Goal: Communication & Community: Answer question/provide support

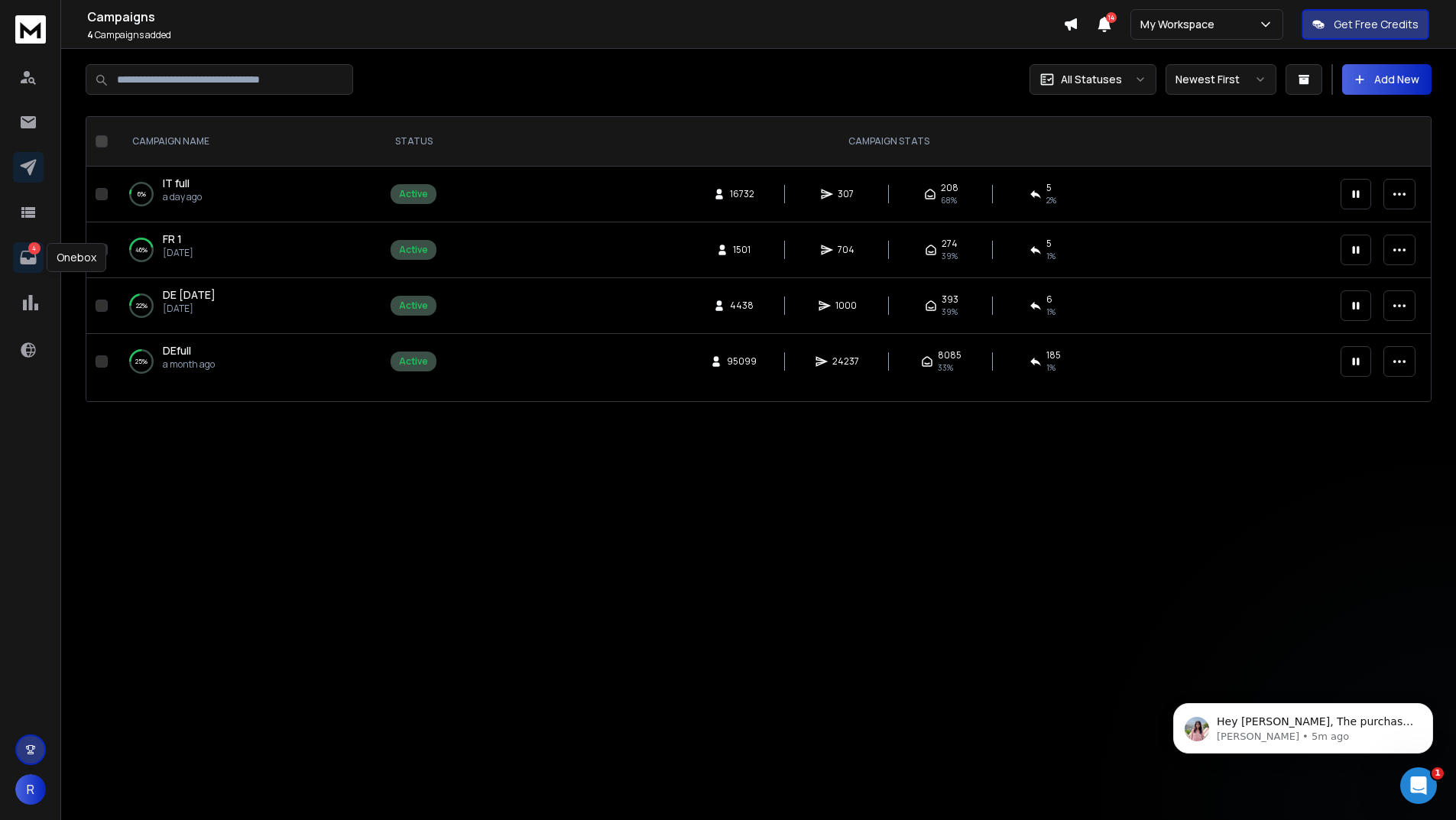
click at [38, 250] on p "4" at bounding box center [34, 249] width 13 height 13
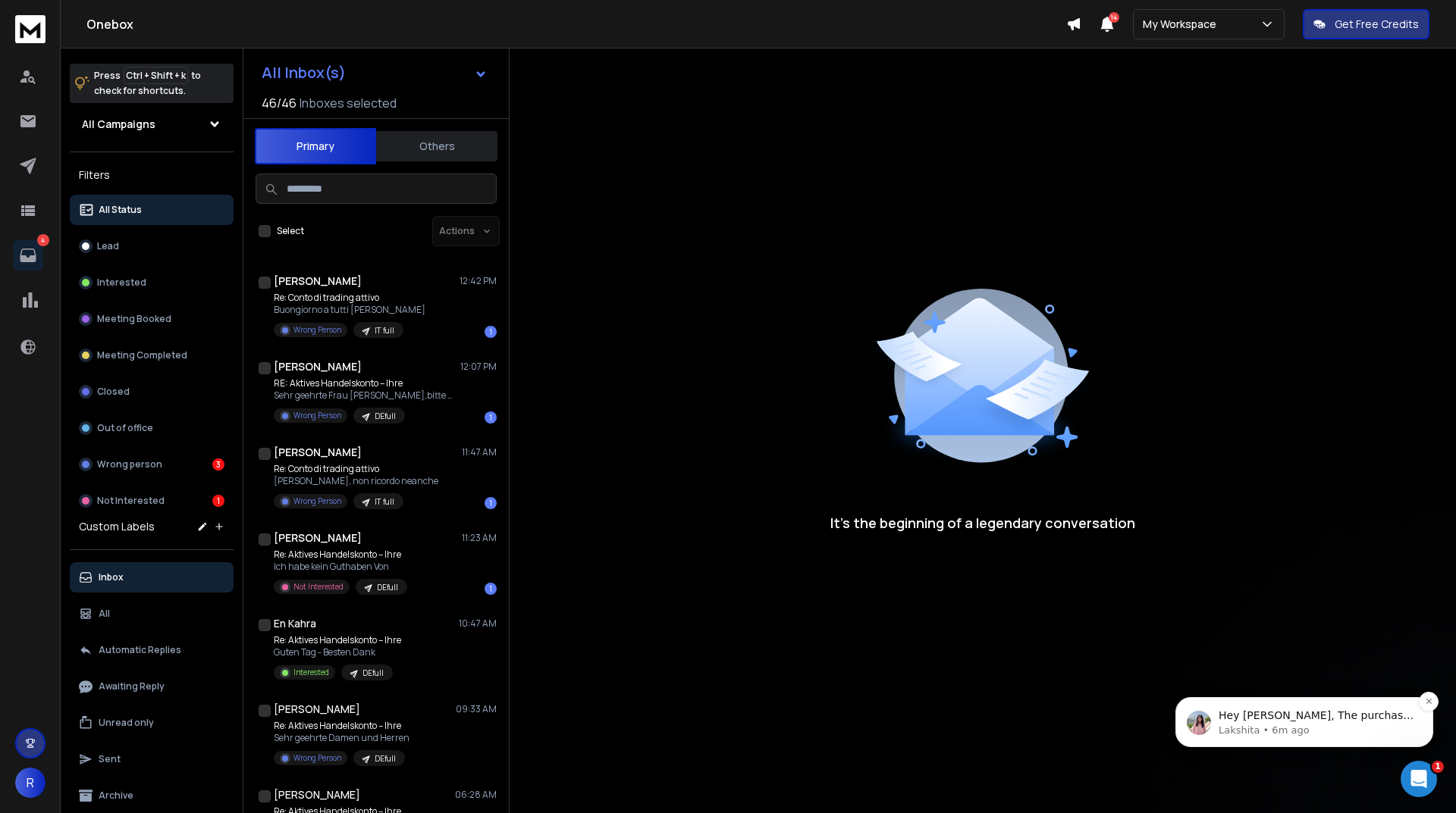
click at [1318, 725] on p "Lakshita • 6m ago" at bounding box center [1316, 730] width 196 height 13
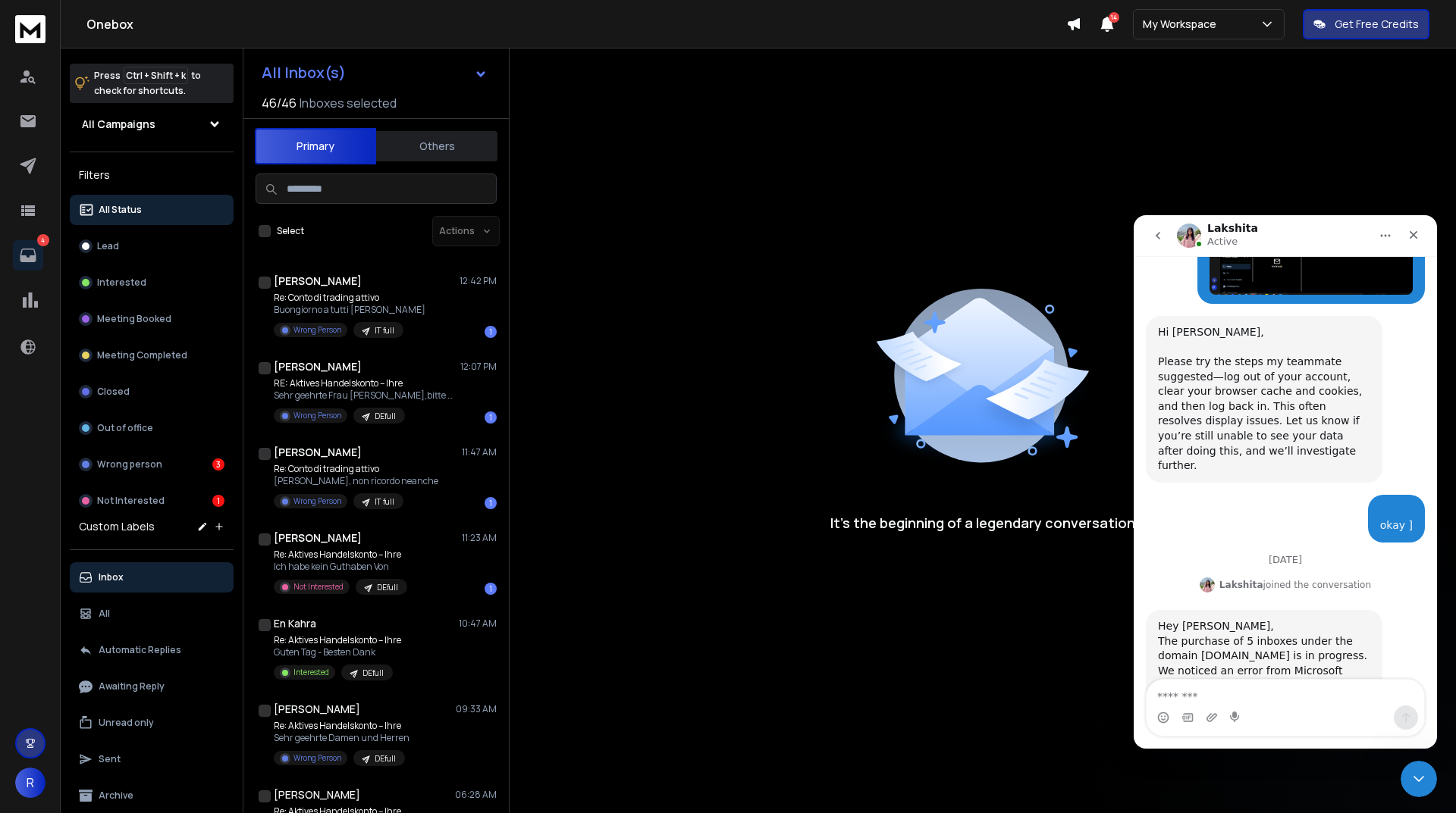
scroll to position [1534, 0]
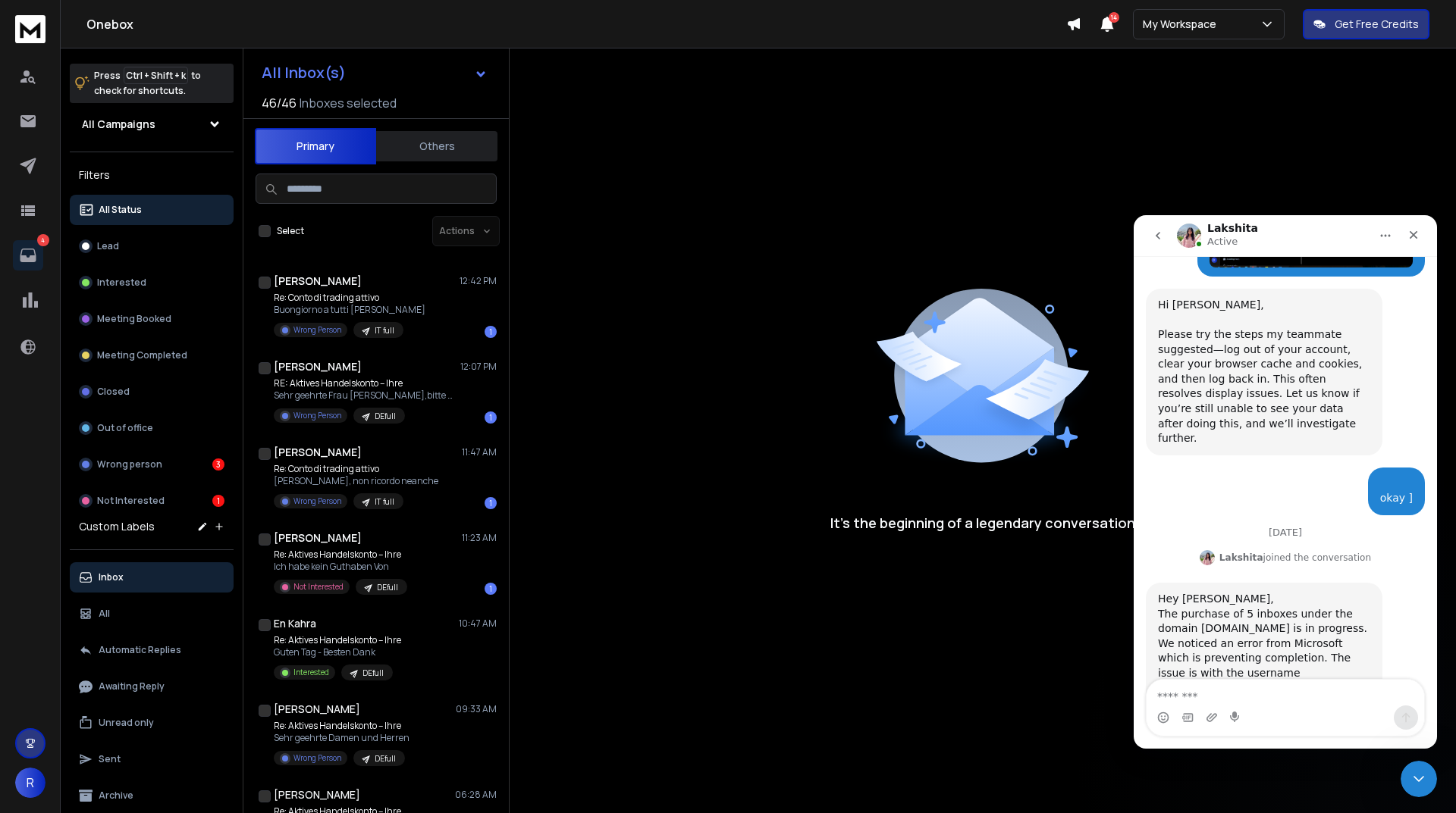
click at [1279, 695] on textarea "Message…" at bounding box center [1285, 693] width 277 height 26
type textarea "**"
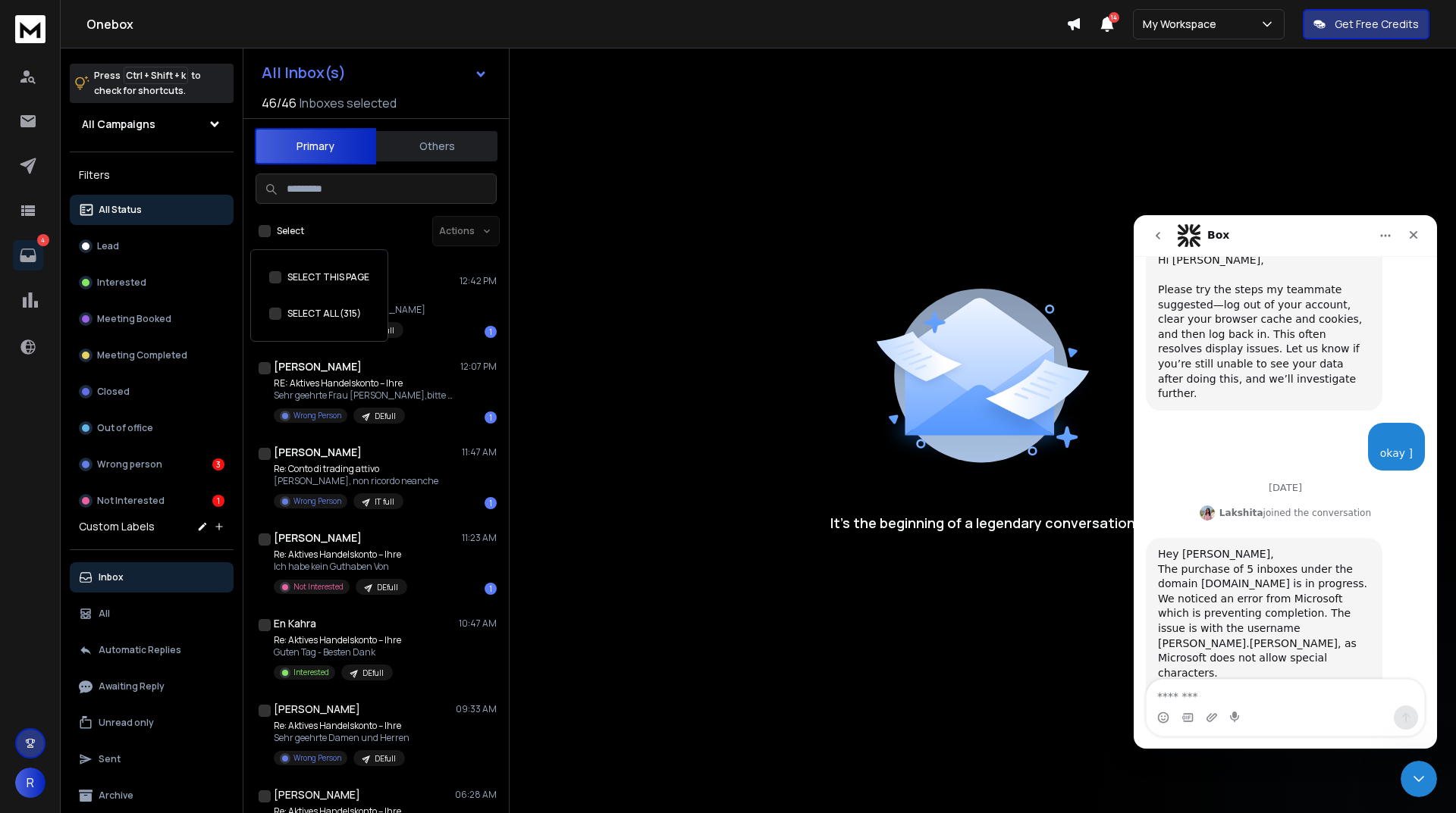
click at [286, 244] on div "Select" at bounding box center [281, 232] width 46 height 31
click at [609, 368] on div "It’s the beginning of a legendary conversation" at bounding box center [983, 394] width 946 height 691
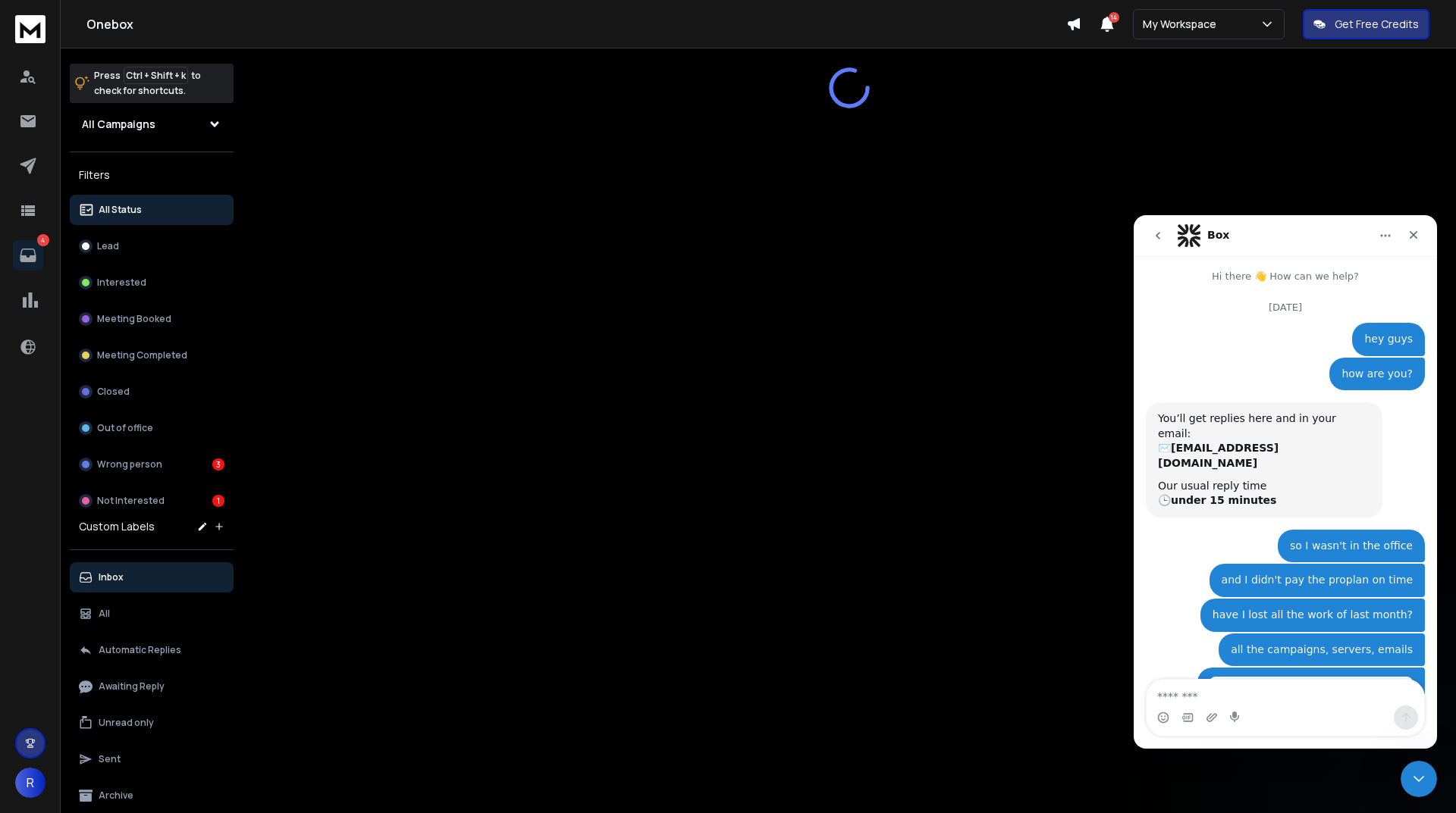
scroll to position [1578, 0]
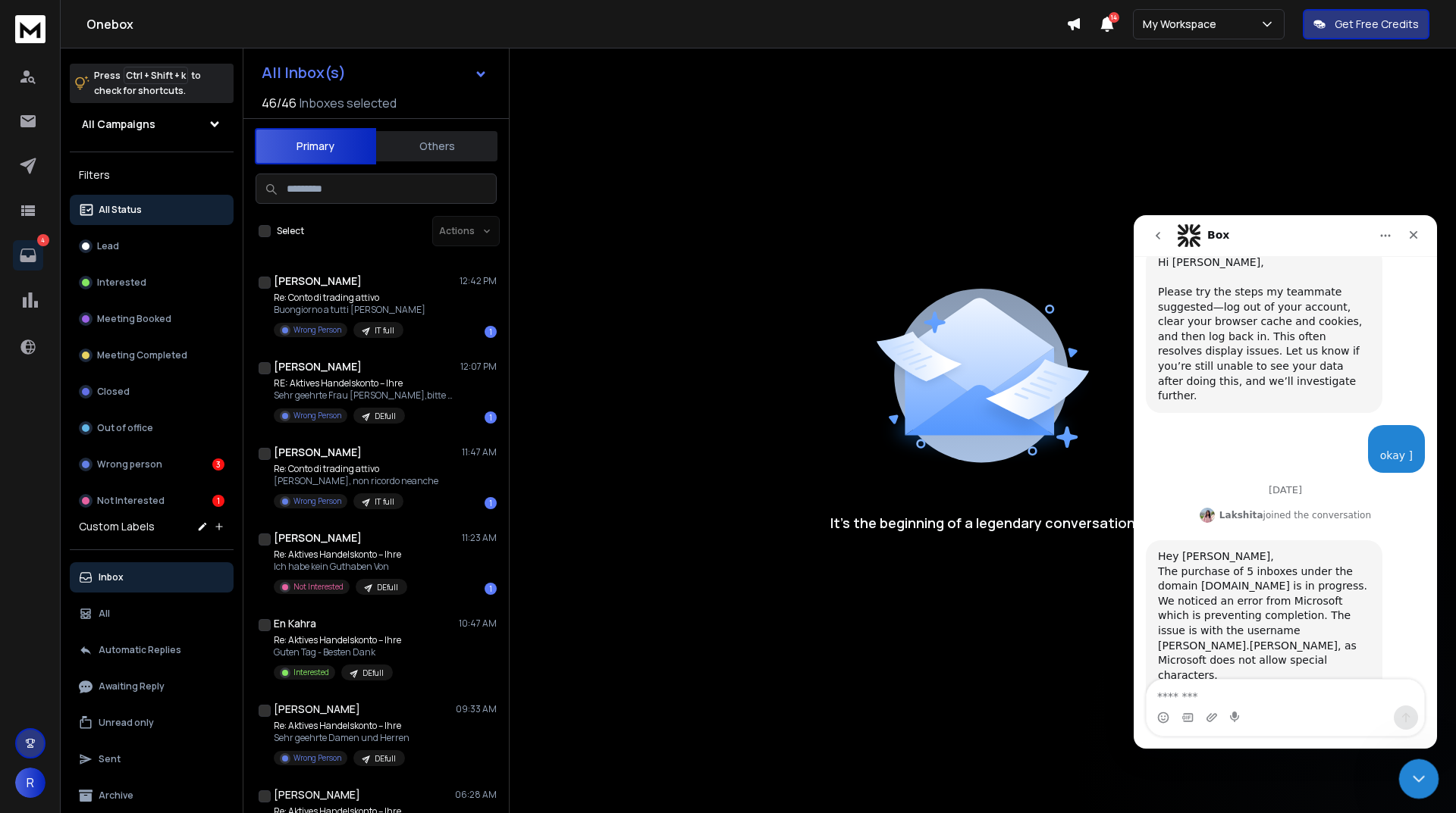
click at [1423, 783] on icon "Close Intercom Messenger" at bounding box center [1417, 777] width 18 height 18
